Goal: Manage account settings

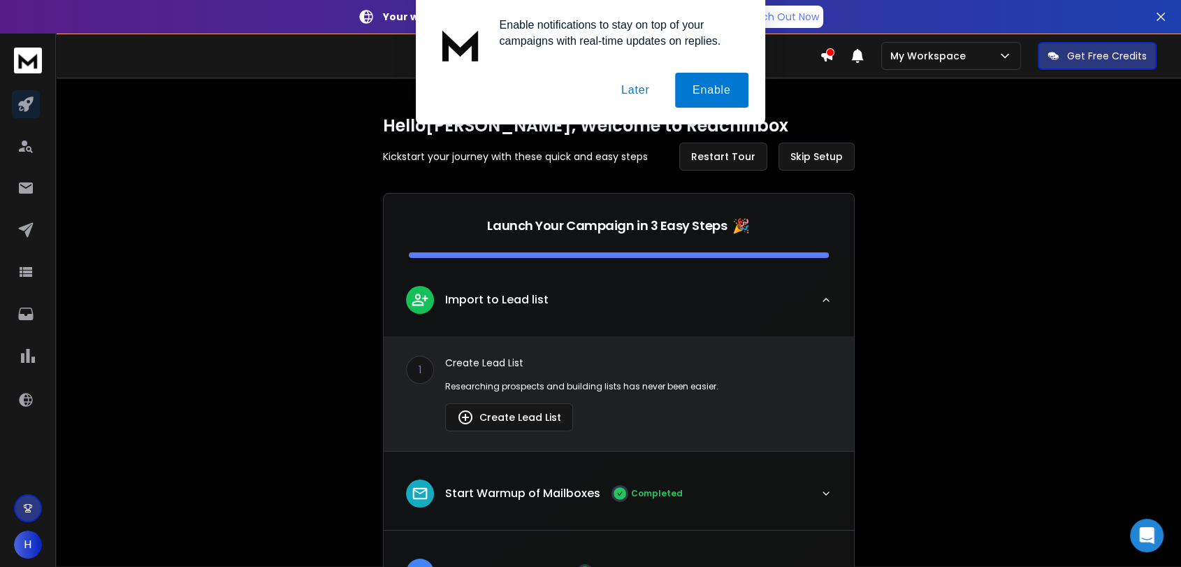
click at [638, 85] on button "Later" at bounding box center [635, 90] width 63 height 35
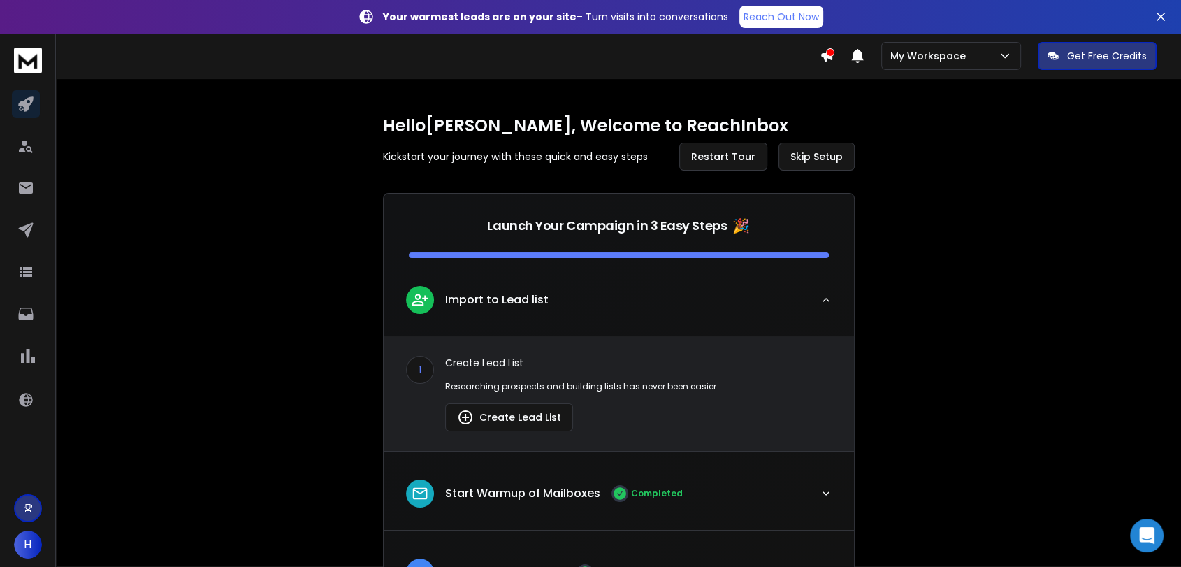
click at [1165, 17] on icon at bounding box center [1160, 16] width 13 height 13
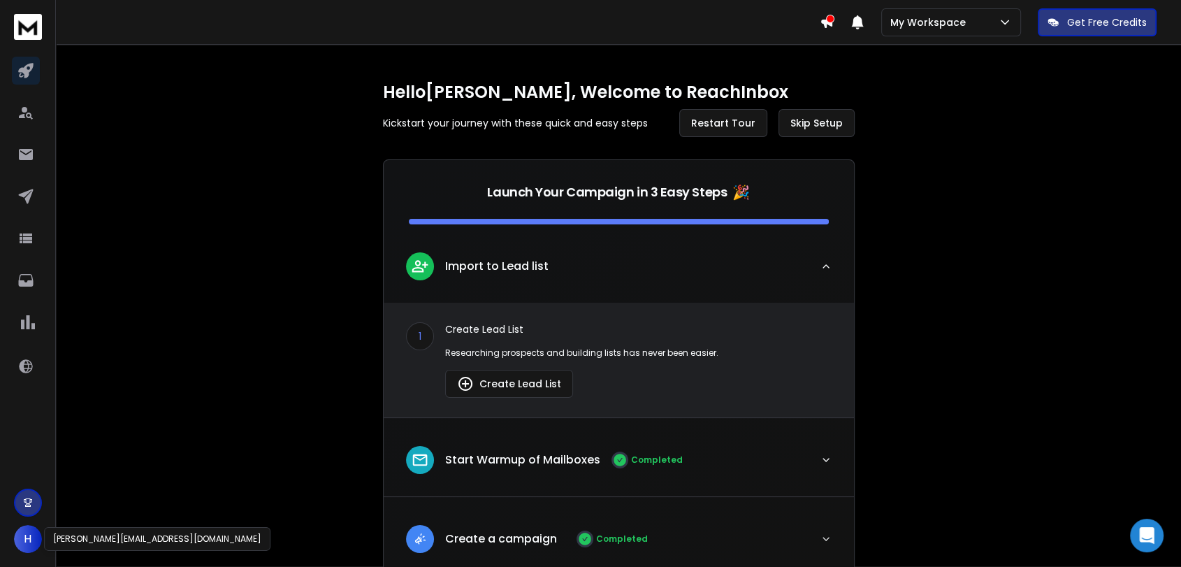
click at [24, 535] on span "H" at bounding box center [28, 539] width 28 height 28
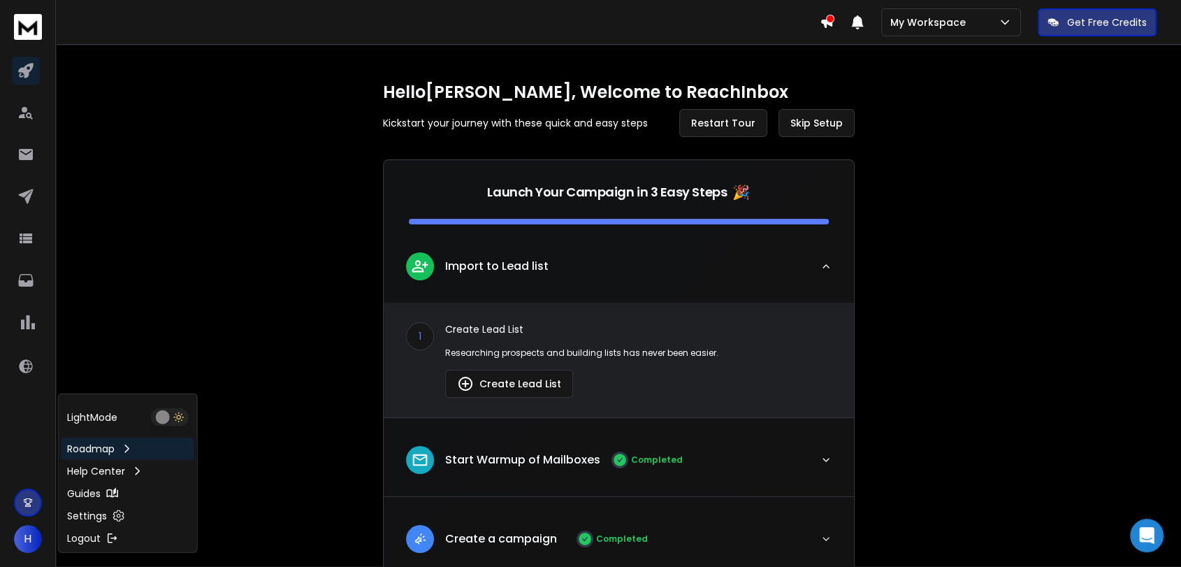
click at [163, 409] on button "button" at bounding box center [170, 417] width 38 height 18
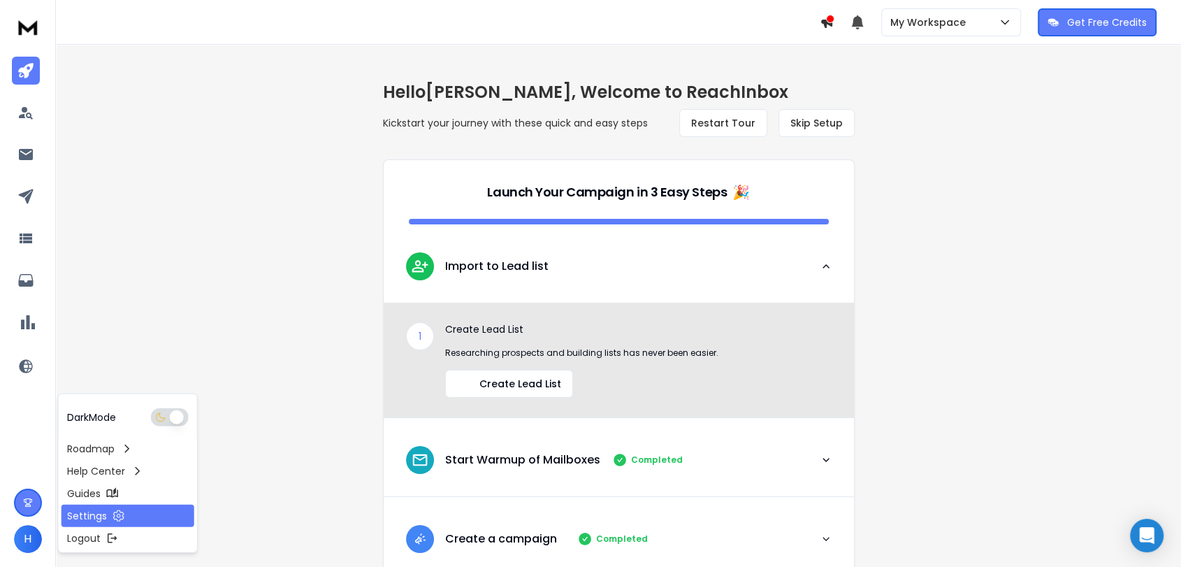
click at [118, 514] on icon at bounding box center [119, 515] width 13 height 13
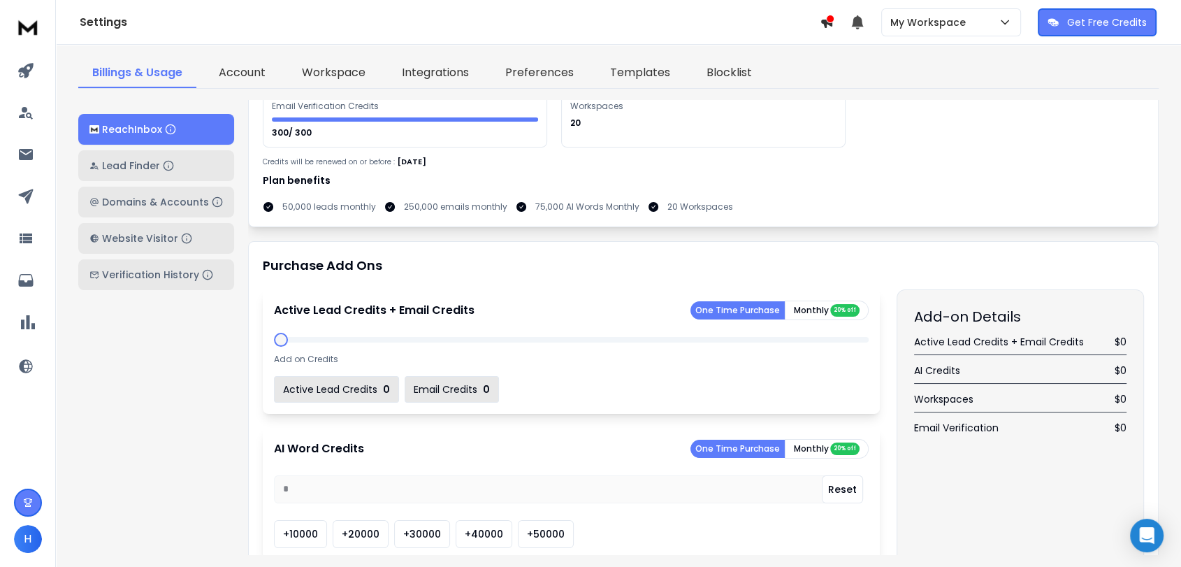
scroll to position [368, 0]
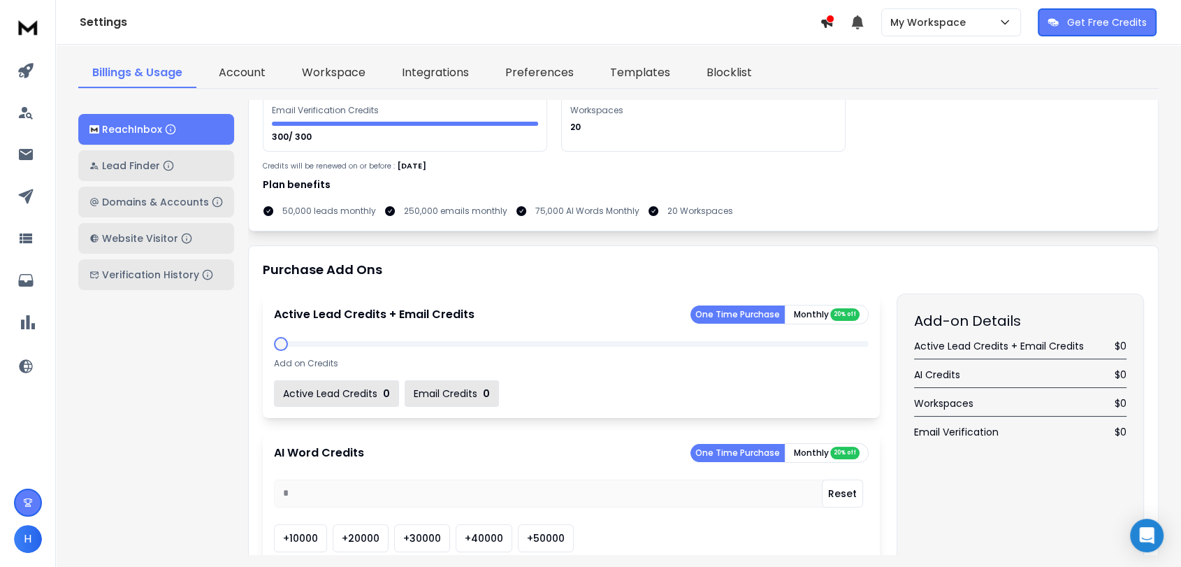
click at [274, 337] on span at bounding box center [281, 344] width 14 height 14
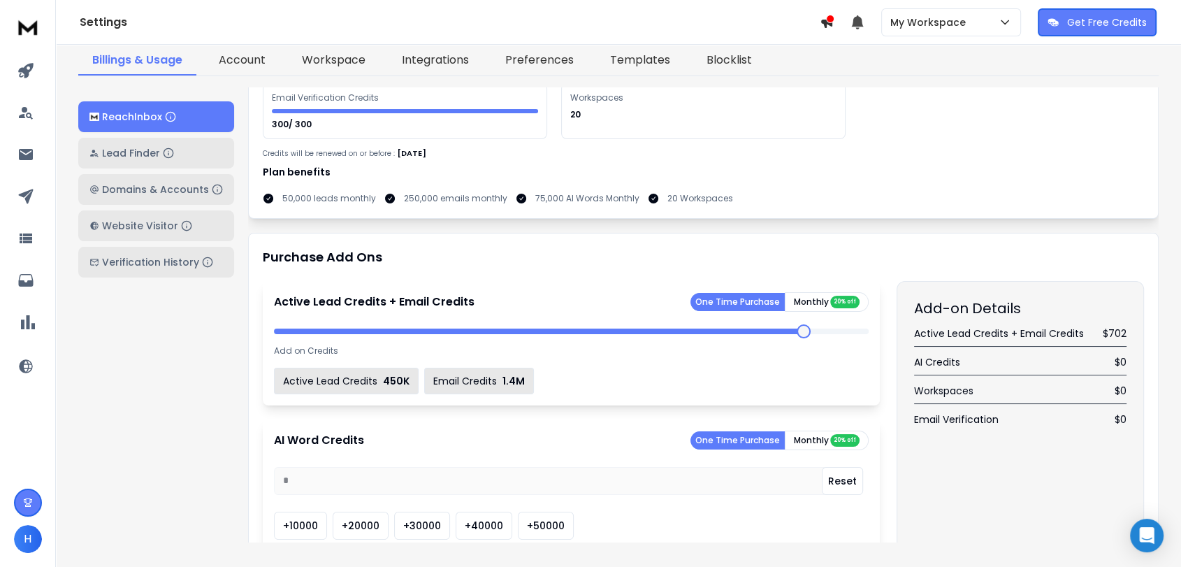
click at [806, 338] on span at bounding box center [804, 331] width 14 height 14
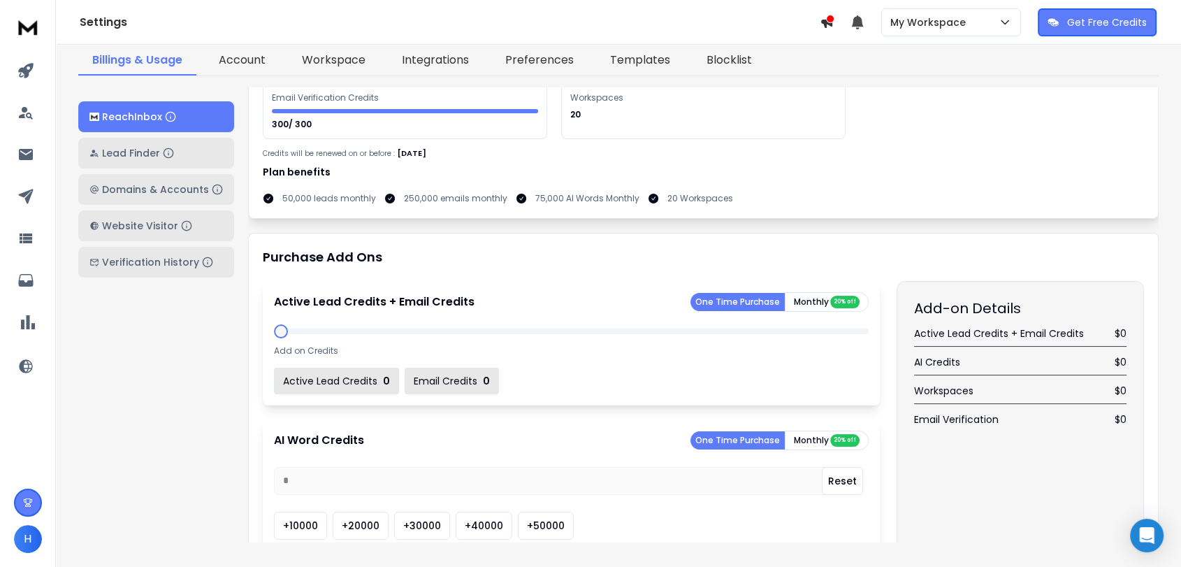
click at [274, 338] on span at bounding box center [281, 331] width 14 height 14
click at [307, 528] on button "+10000" at bounding box center [300, 525] width 53 height 28
click at [523, 523] on button "+50000" at bounding box center [546, 525] width 56 height 28
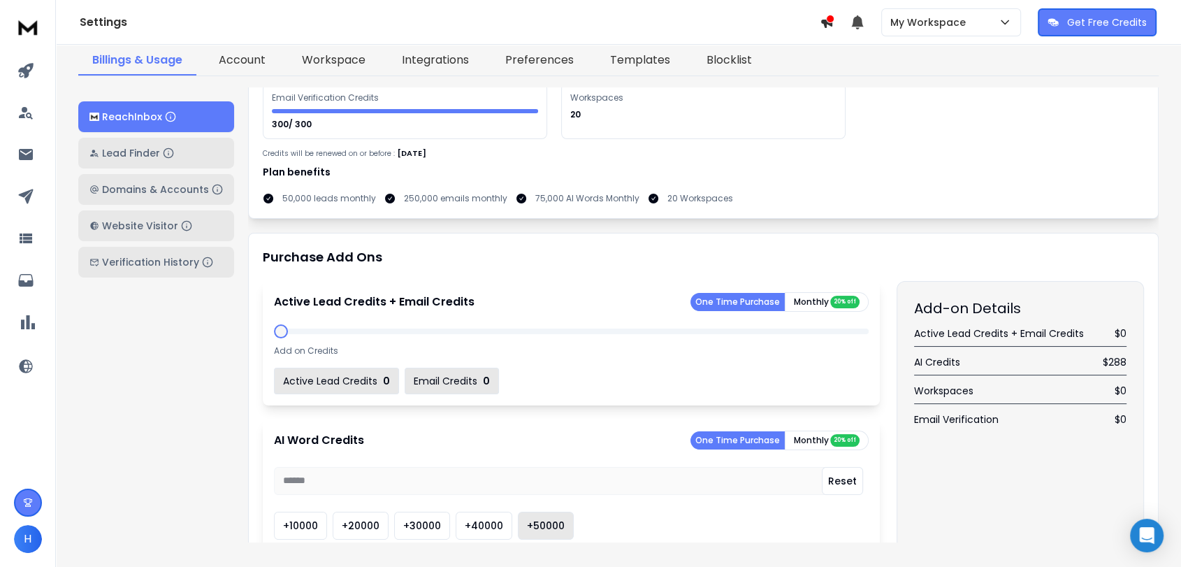
click at [523, 523] on button "+50000" at bounding box center [546, 525] width 56 height 28
click at [834, 480] on button "Reset" at bounding box center [842, 481] width 41 height 28
type input "*"
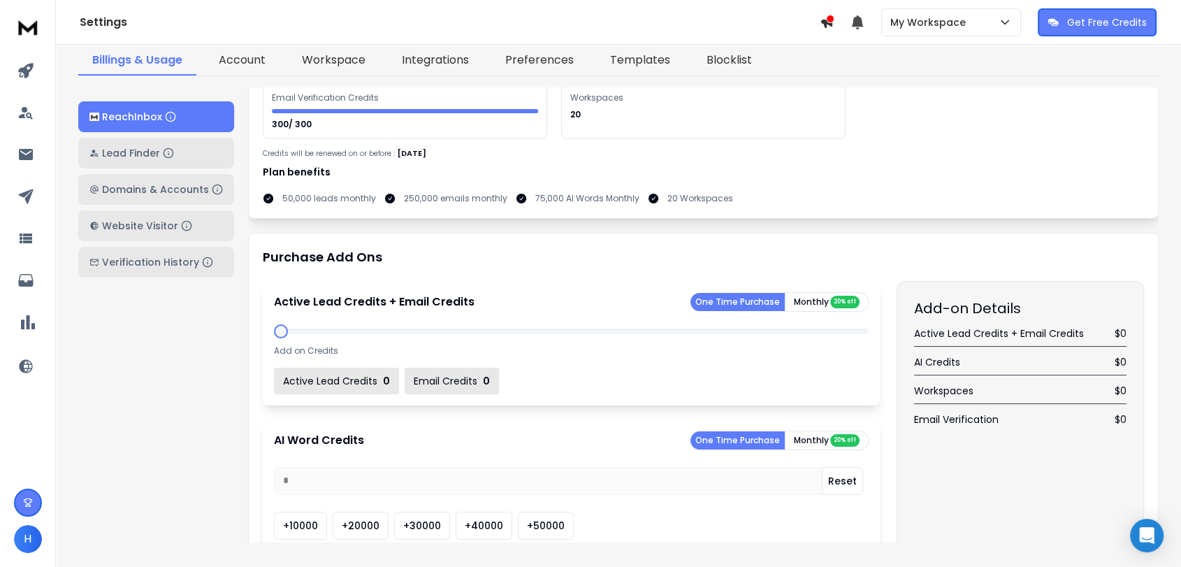
scroll to position [0, 0]
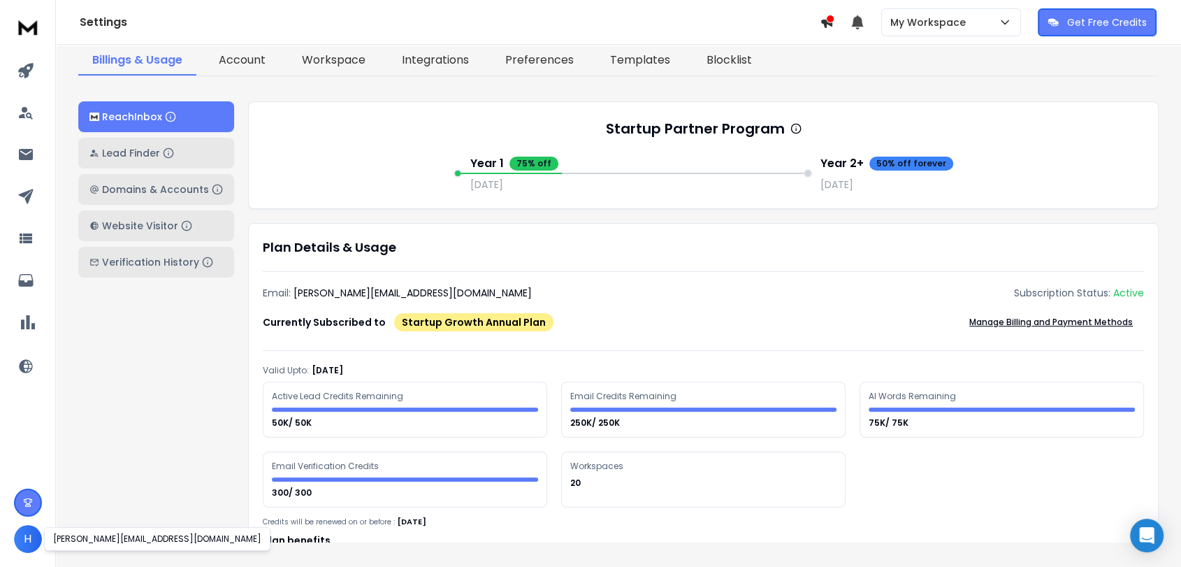
click at [31, 537] on span "H" at bounding box center [28, 539] width 28 height 28
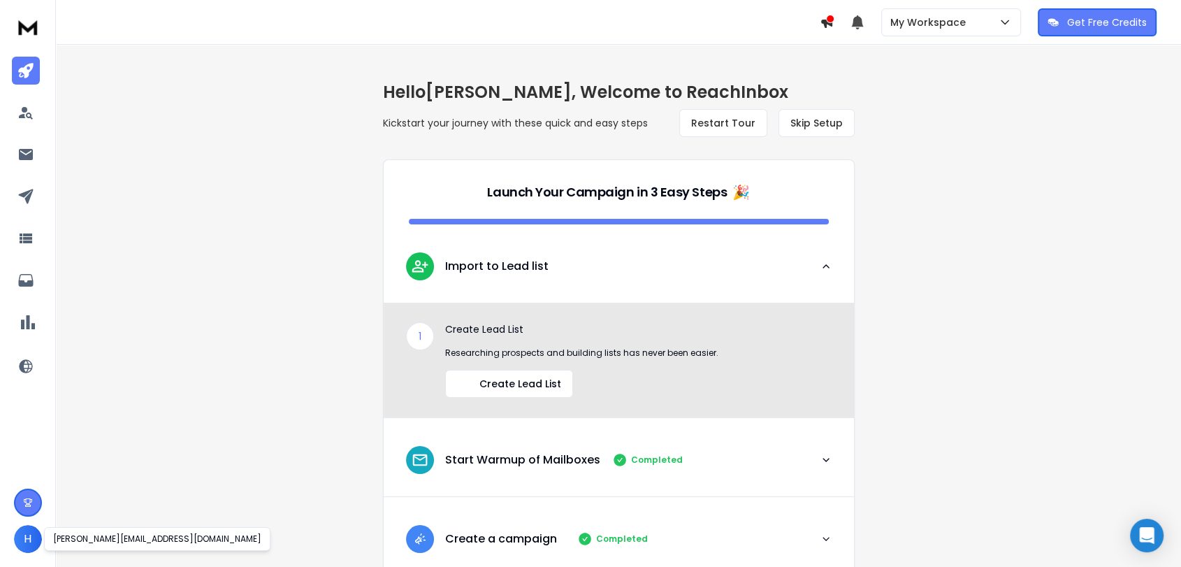
click at [29, 538] on span "H" at bounding box center [28, 539] width 28 height 28
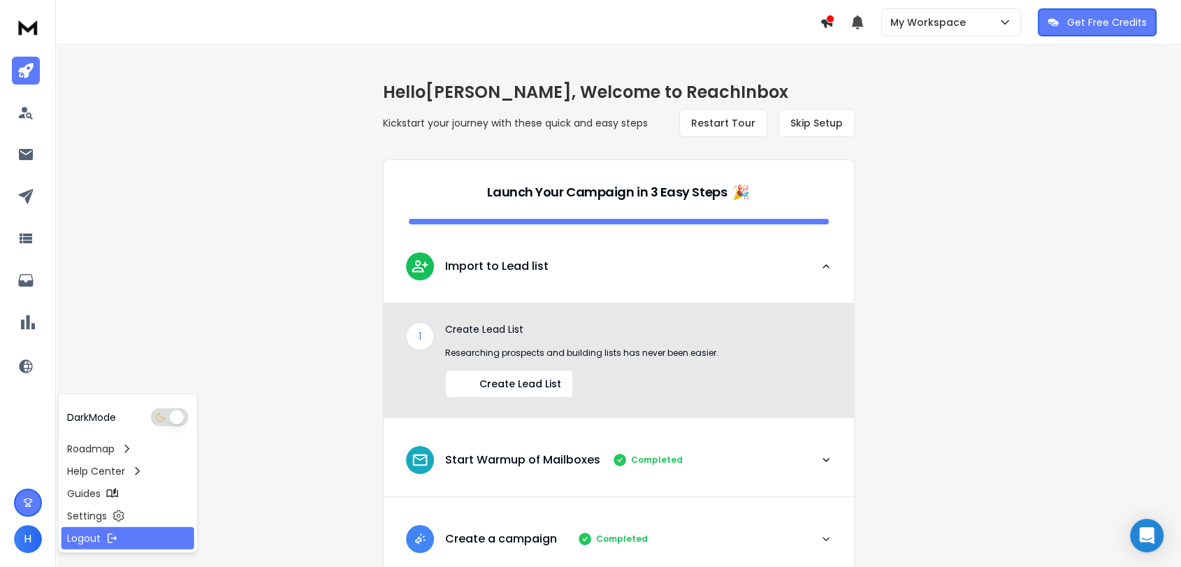
click at [85, 535] on p "Logout" at bounding box center [84, 538] width 34 height 14
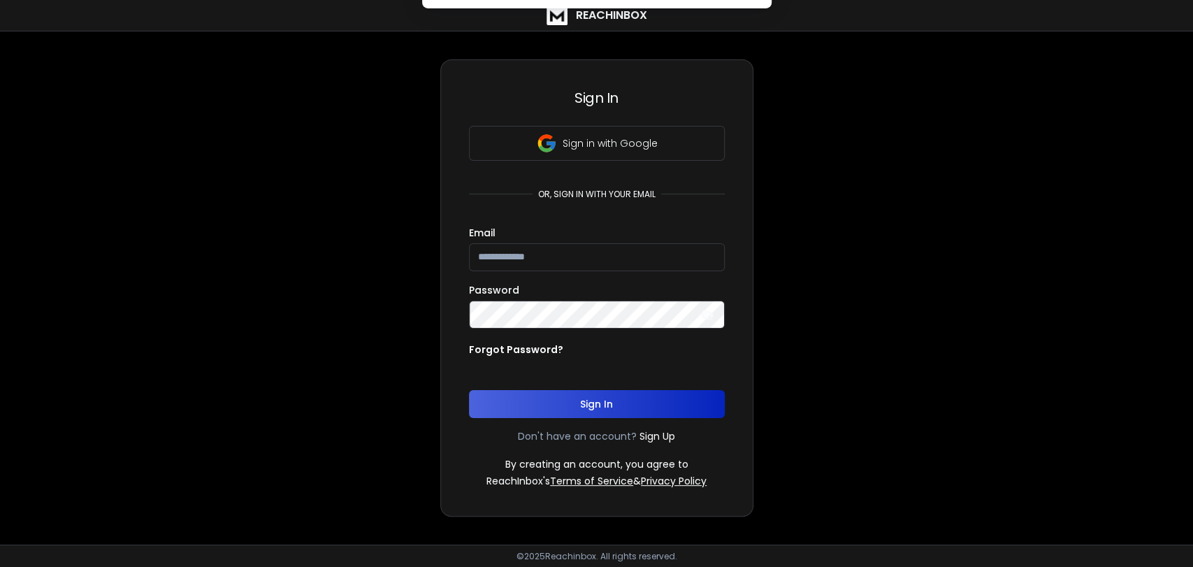
click at [635, 92] on button "Later" at bounding box center [641, 90] width 63 height 35
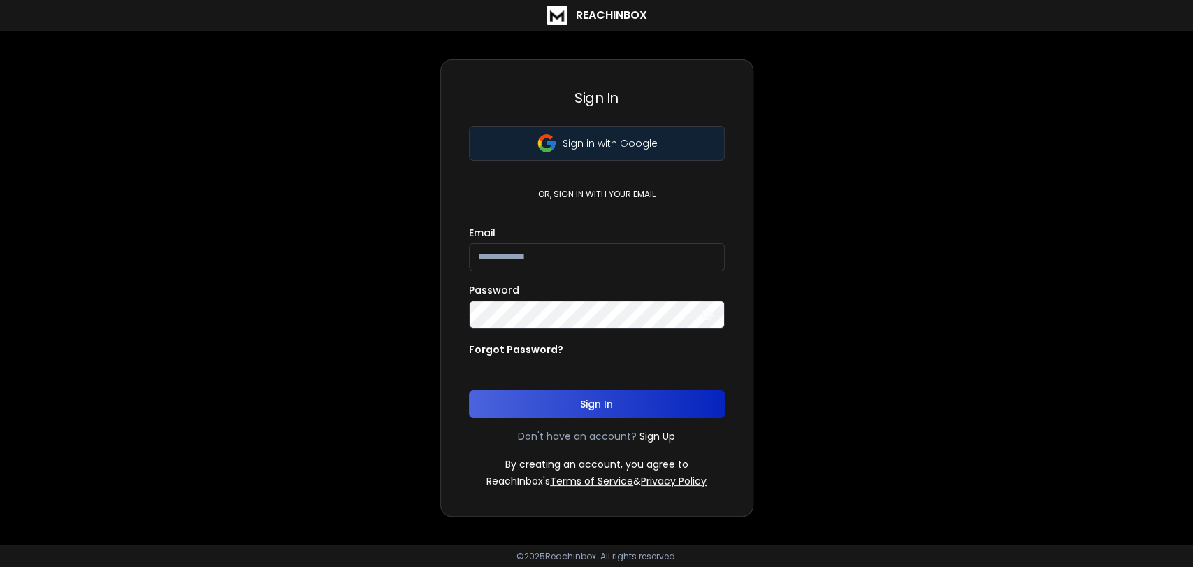
click at [583, 140] on p "Sign in with Google" at bounding box center [610, 143] width 95 height 14
